Goal: Task Accomplishment & Management: Manage account settings

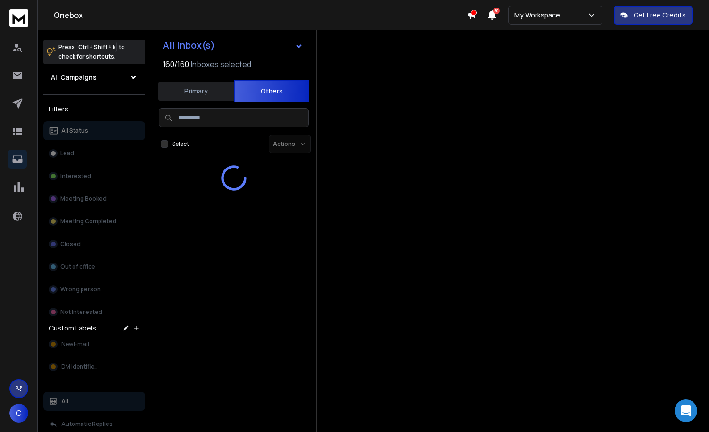
click at [265, 96] on button "Others" at bounding box center [271, 91] width 75 height 23
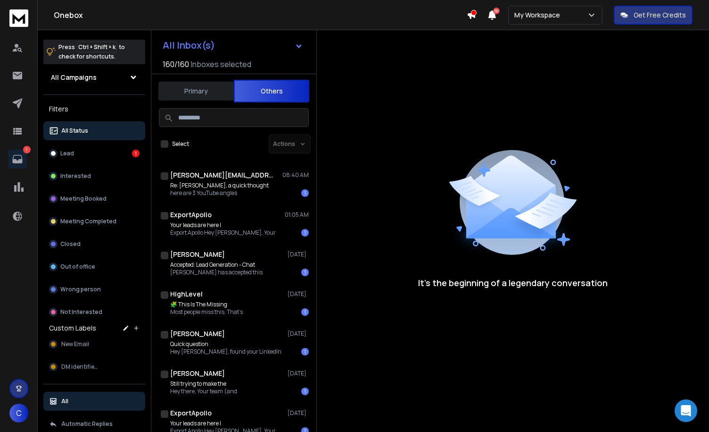
click at [216, 96] on button "Primary" at bounding box center [196, 91] width 75 height 21
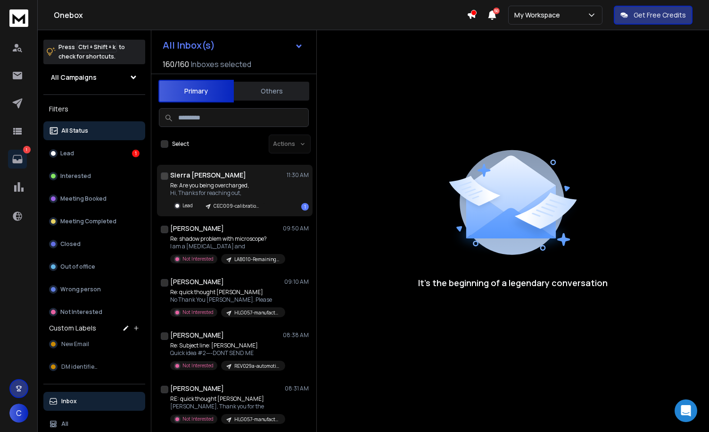
click at [258, 185] on p "Re: Are you being overcharged," at bounding box center [217, 186] width 94 height 8
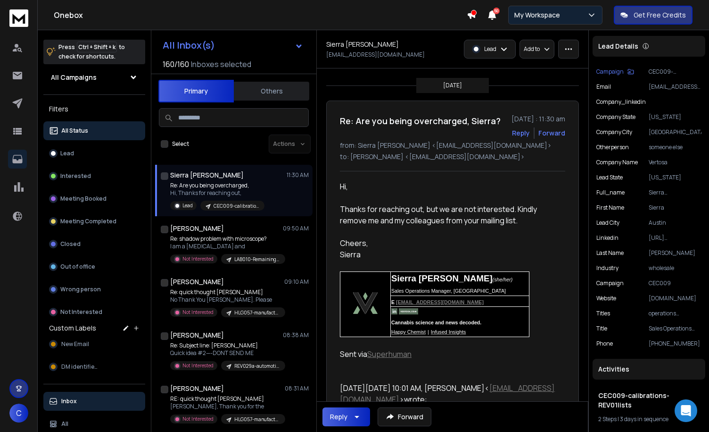
click at [562, 17] on p "My Workspace" at bounding box center [540, 14] width 50 height 9
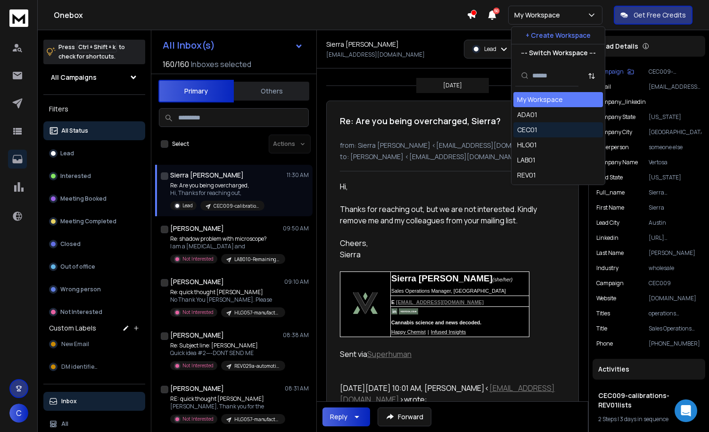
click at [542, 129] on div "CEC01" at bounding box center [559, 129] width 90 height 15
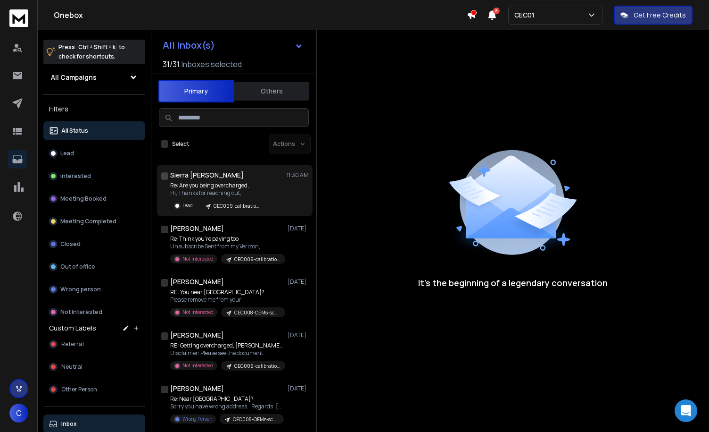
click at [254, 184] on p "Re: Are you being overcharged," at bounding box center [217, 186] width 94 height 8
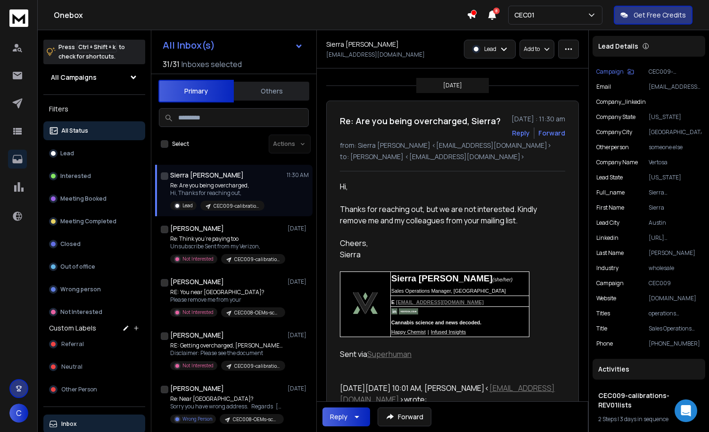
click at [507, 50] on icon at bounding box center [505, 49] width 8 height 8
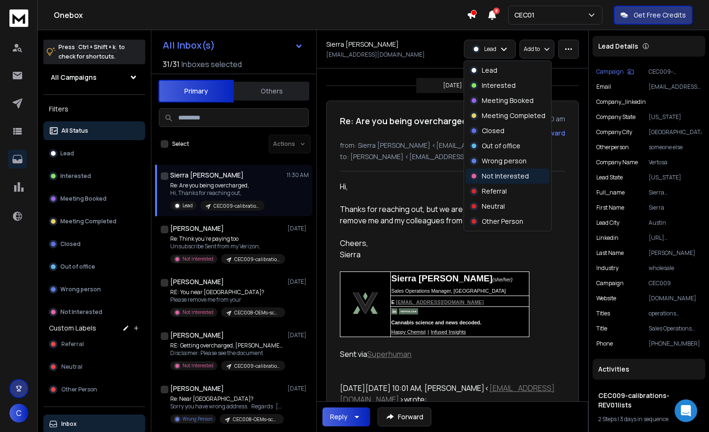
click at [507, 178] on p "Not Interested" at bounding box center [505, 175] width 47 height 9
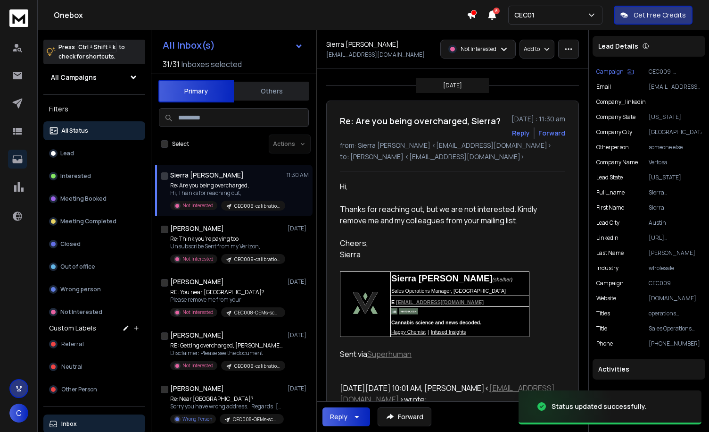
click at [571, 47] on icon "button" at bounding box center [569, 49] width 8 height 8
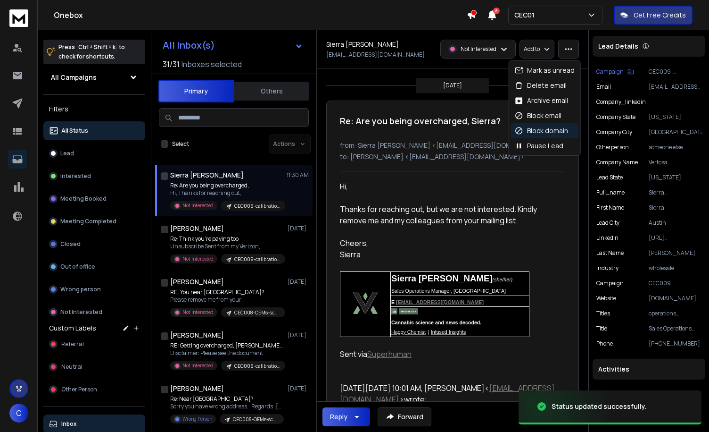
click at [558, 132] on div "Block domain" at bounding box center [541, 130] width 53 height 9
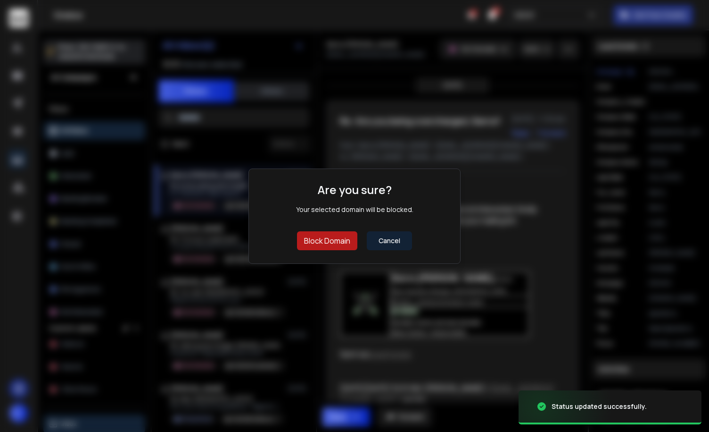
click at [317, 242] on button "Block Domain" at bounding box center [327, 240] width 60 height 19
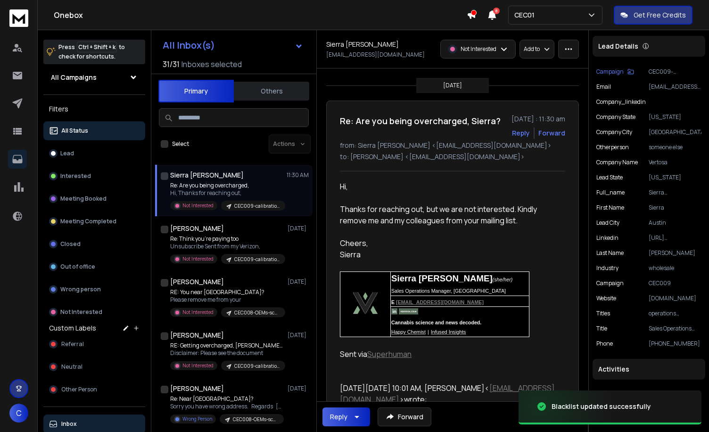
click at [281, 91] on button "Others" at bounding box center [271, 91] width 75 height 21
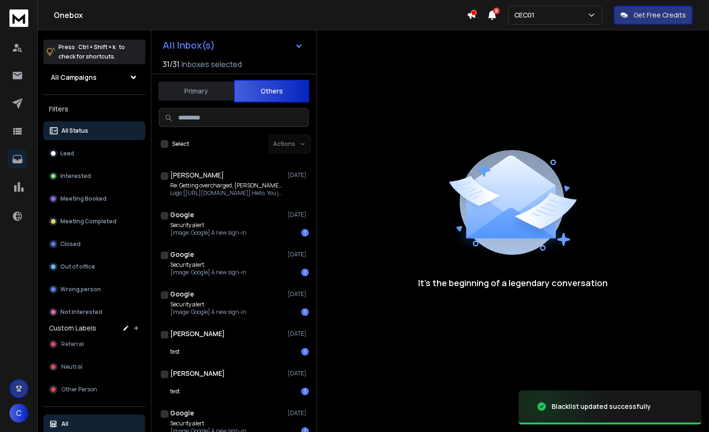
click at [211, 91] on button "Primary" at bounding box center [196, 91] width 75 height 21
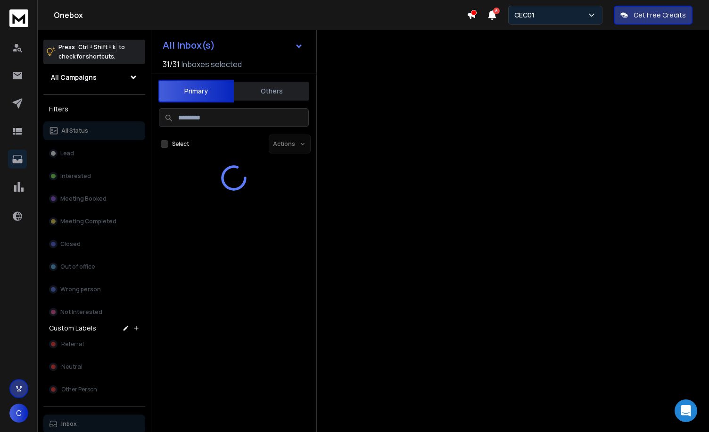
click at [534, 19] on button "CEC01" at bounding box center [556, 15] width 94 height 19
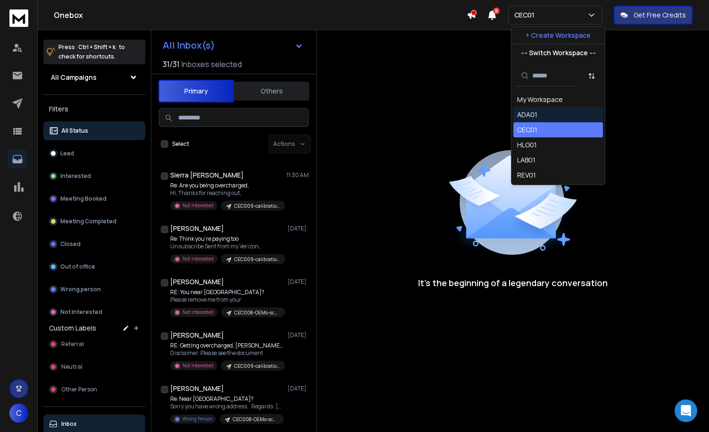
click at [534, 104] on div "My Workspace" at bounding box center [559, 99] width 90 height 15
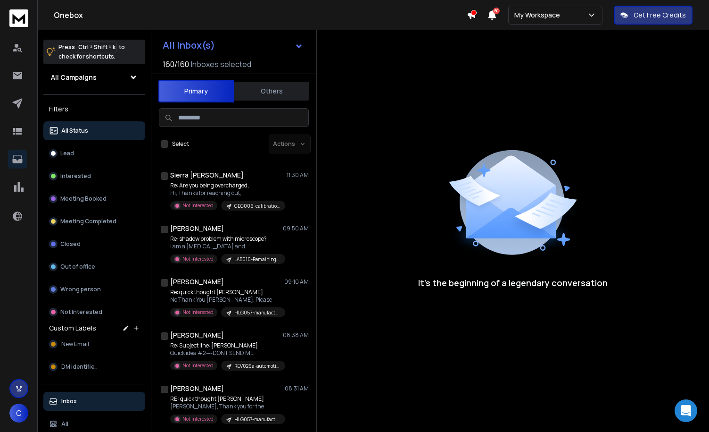
click at [271, 87] on button "Others" at bounding box center [271, 91] width 75 height 21
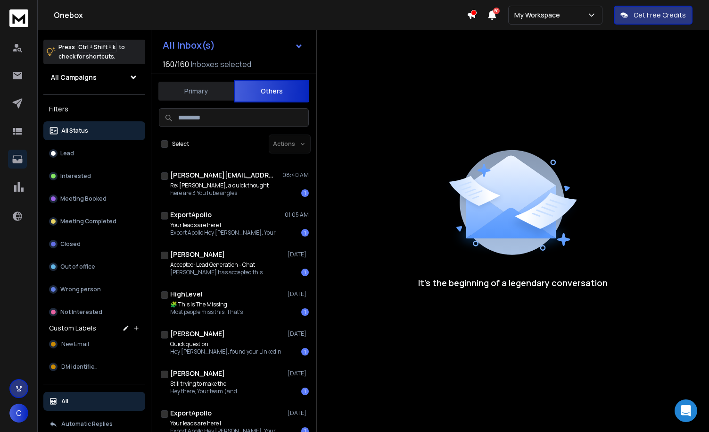
click at [199, 88] on button "Primary" at bounding box center [196, 91] width 75 height 21
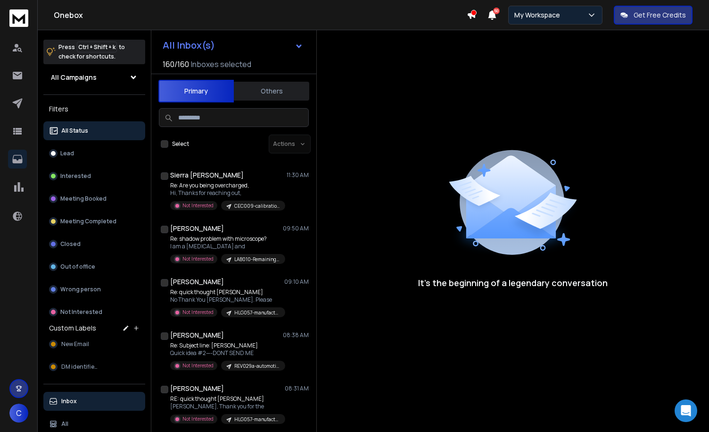
click at [567, 14] on div "My Workspace" at bounding box center [556, 14] width 82 height 9
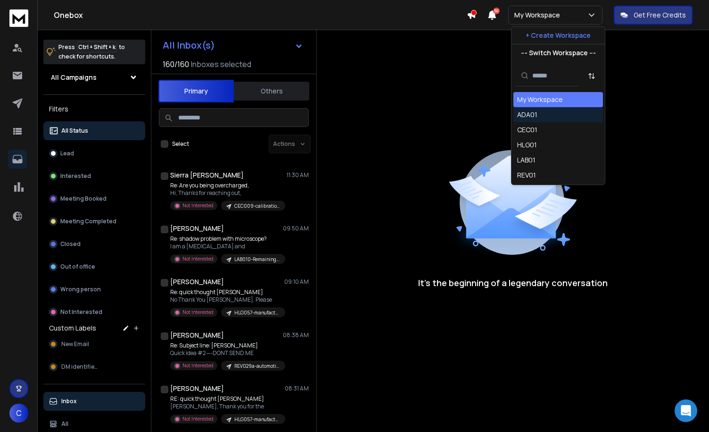
click at [540, 113] on div "ADA01" at bounding box center [559, 114] width 90 height 15
